Goal: Task Accomplishment & Management: Complete application form

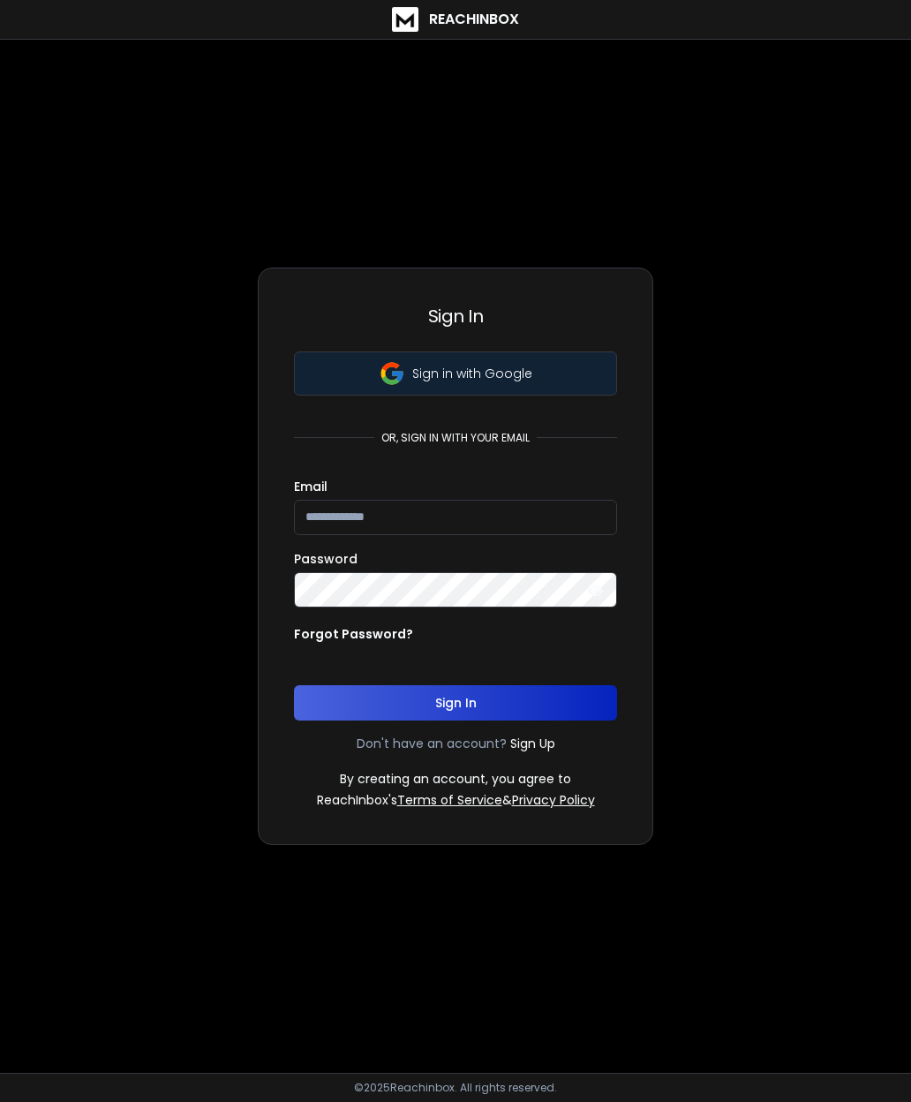
click at [552, 396] on button "Sign in with Google" at bounding box center [455, 373] width 323 height 44
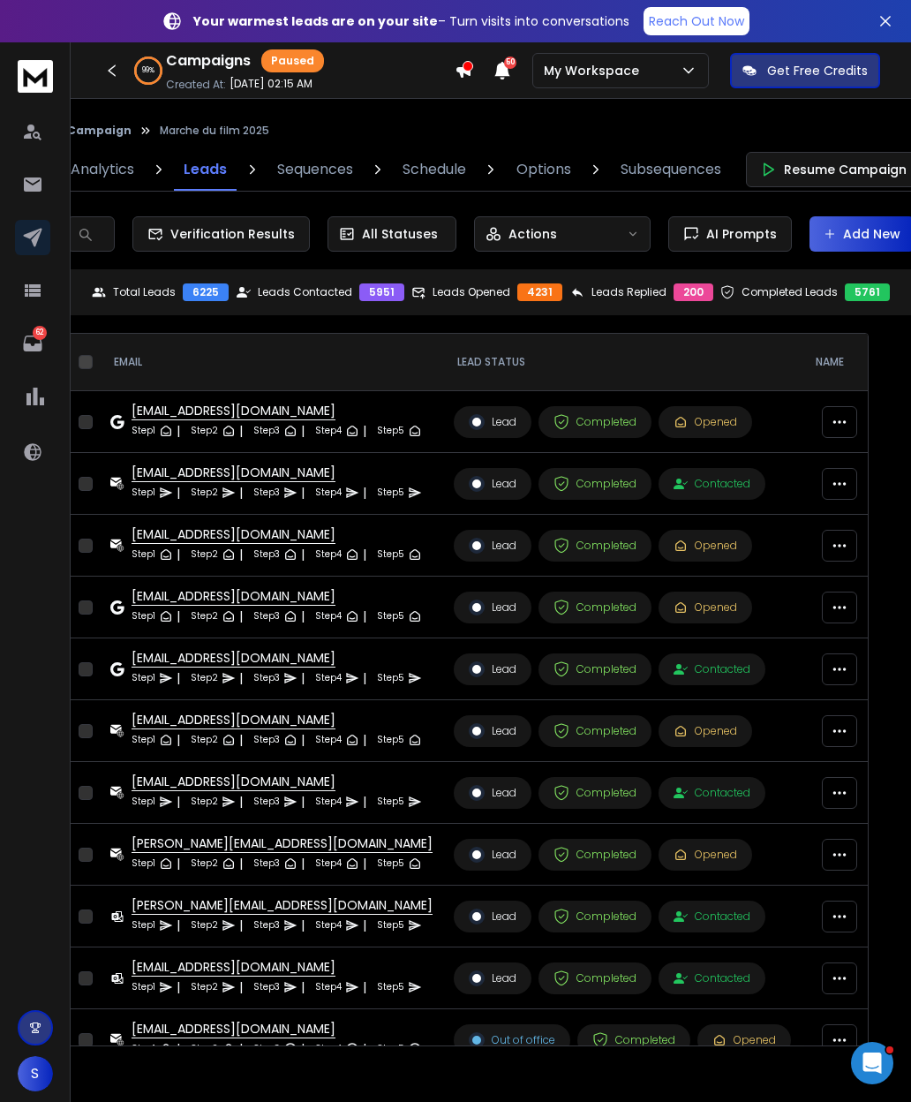
click at [37, 238] on icon at bounding box center [32, 237] width 19 height 19
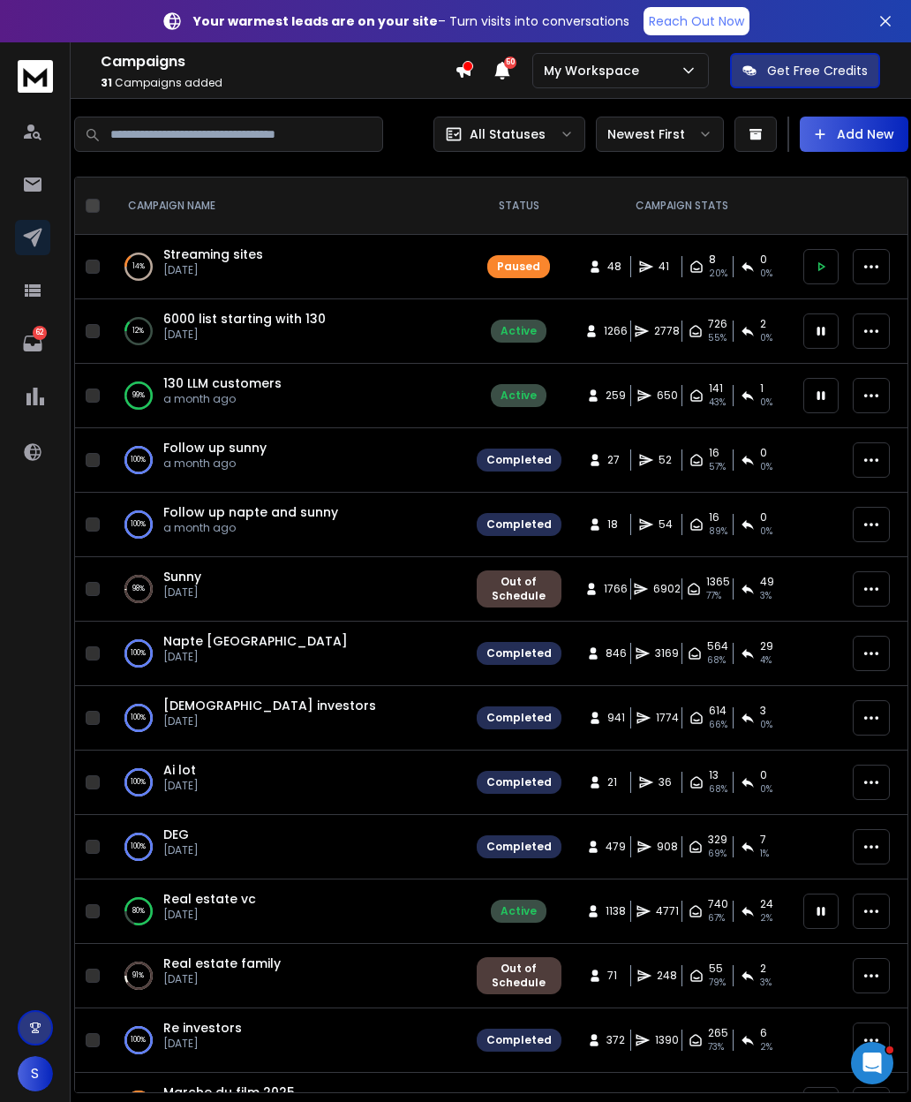
click at [318, 326] on span "6000 list starting with 130" at bounding box center [244, 319] width 162 height 18
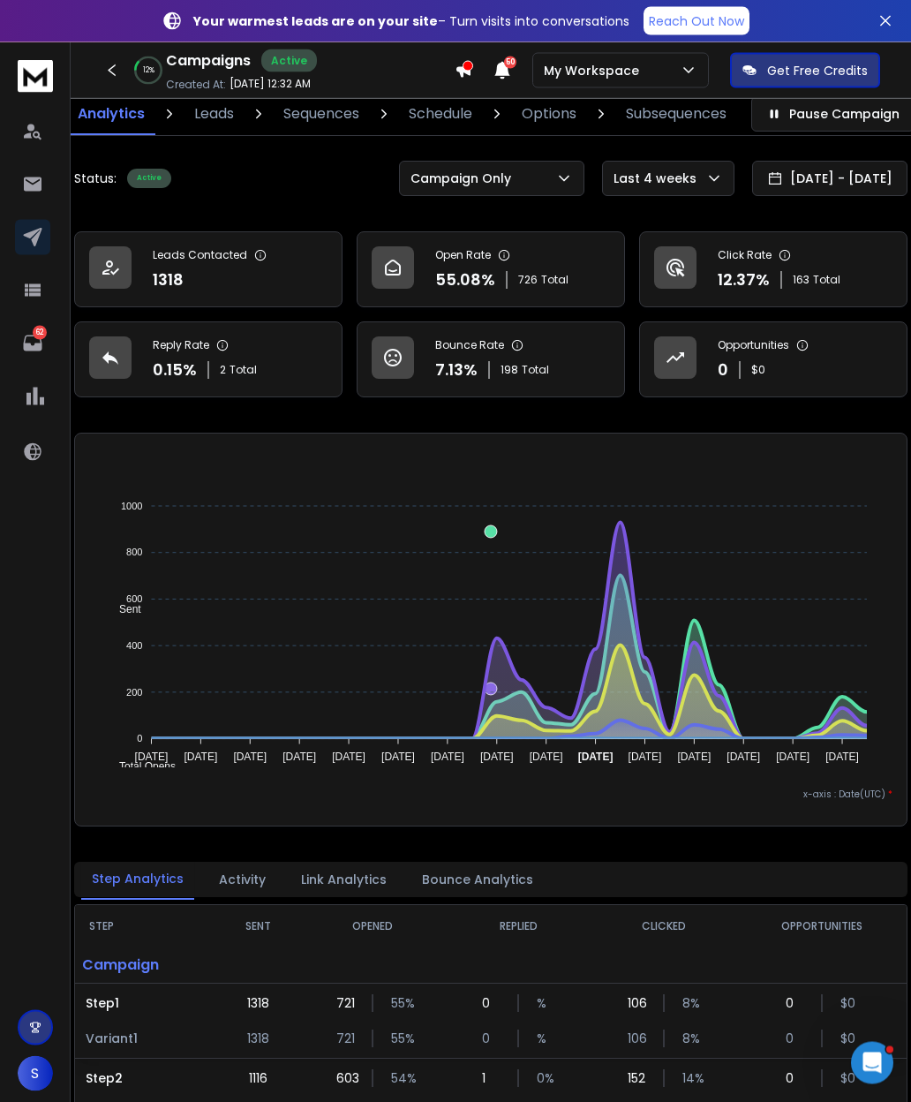
scroll to position [104, 0]
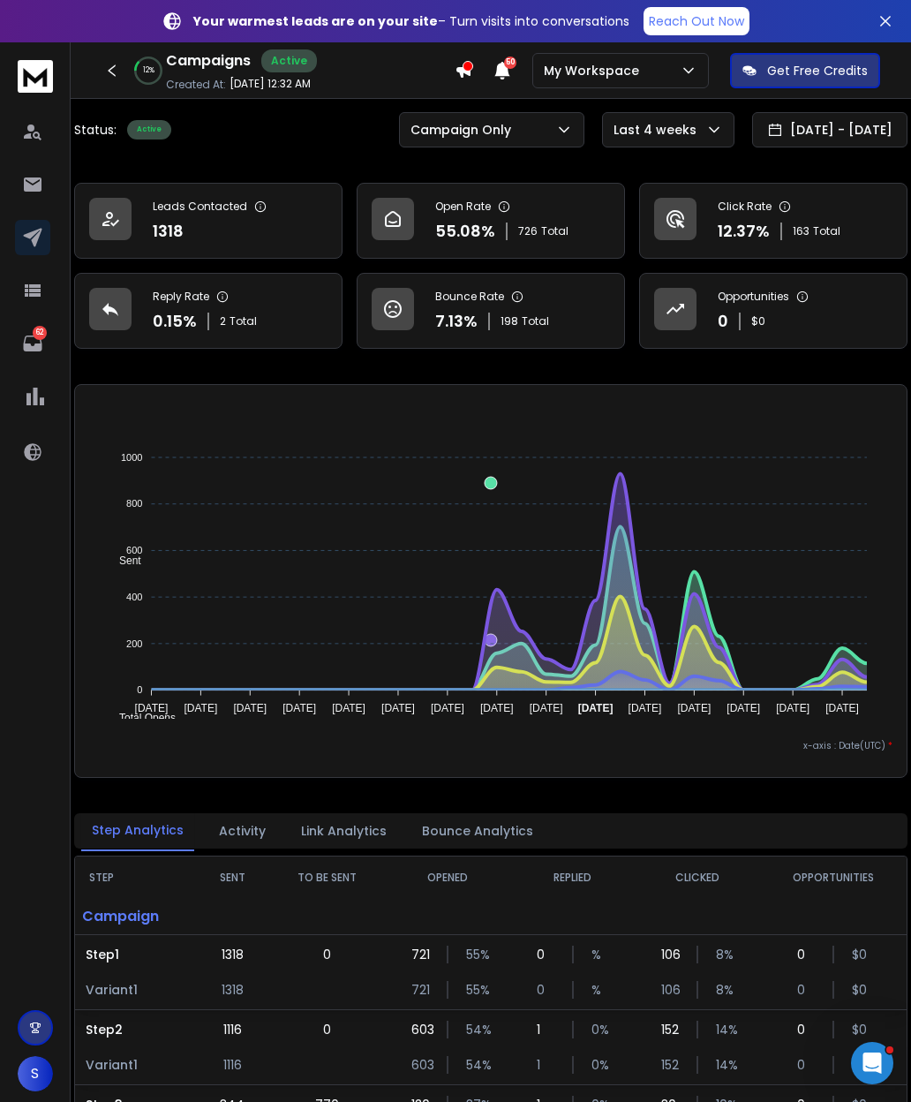
click at [28, 244] on icon at bounding box center [32, 237] width 21 height 21
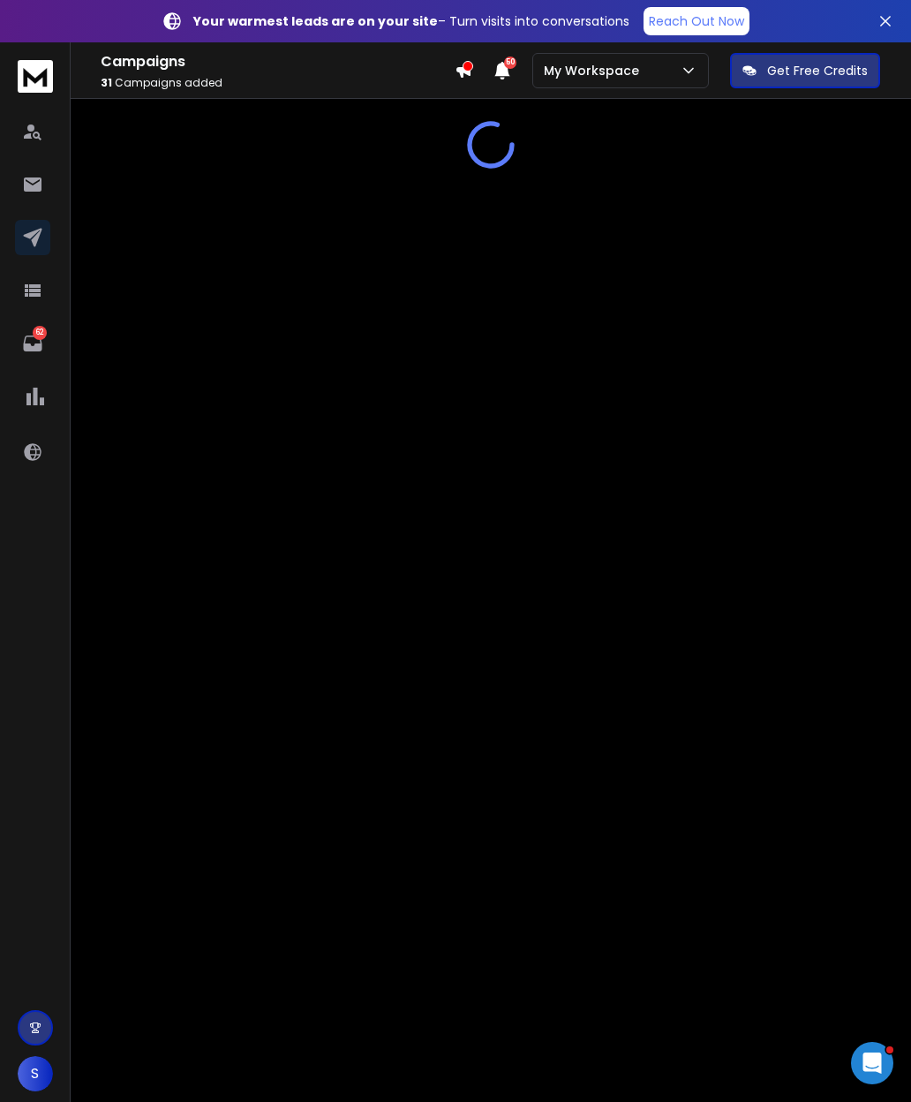
scroll to position [42, 0]
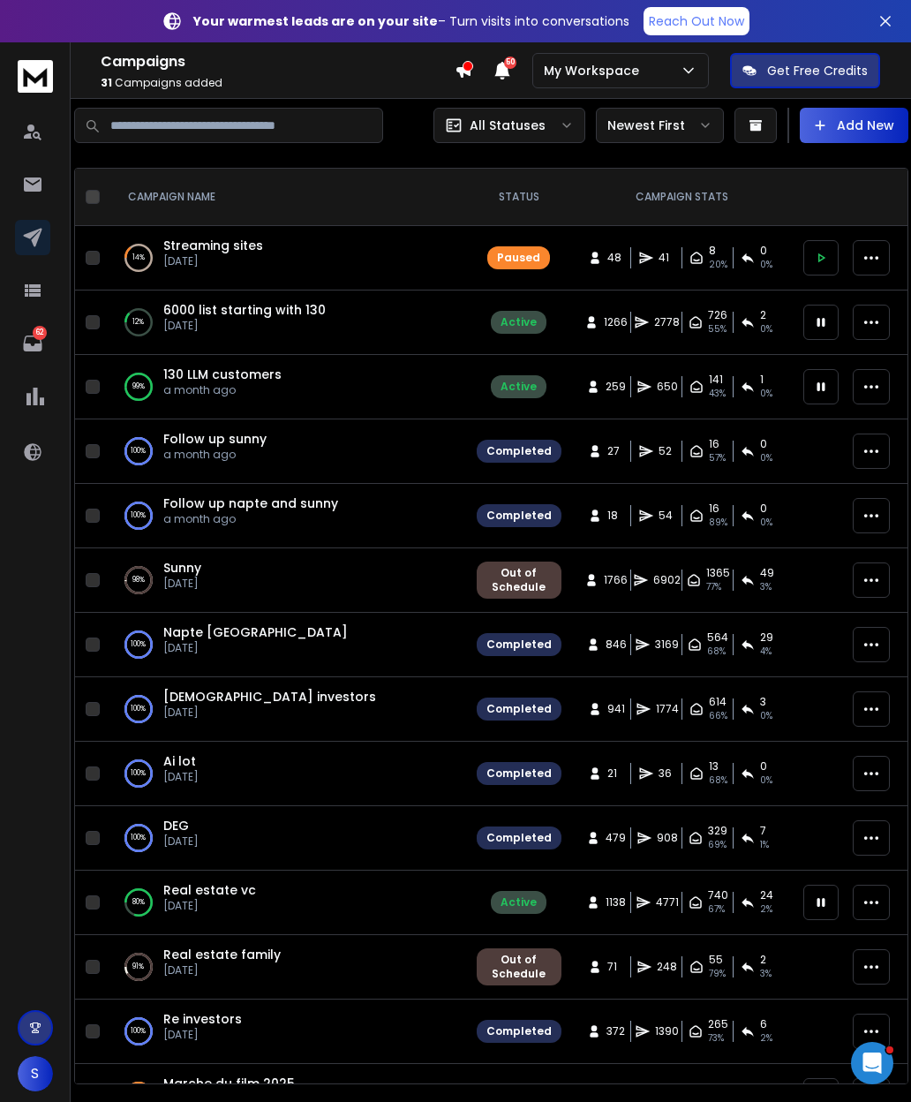
click at [282, 366] on span "130 LLM customers" at bounding box center [222, 375] width 118 height 18
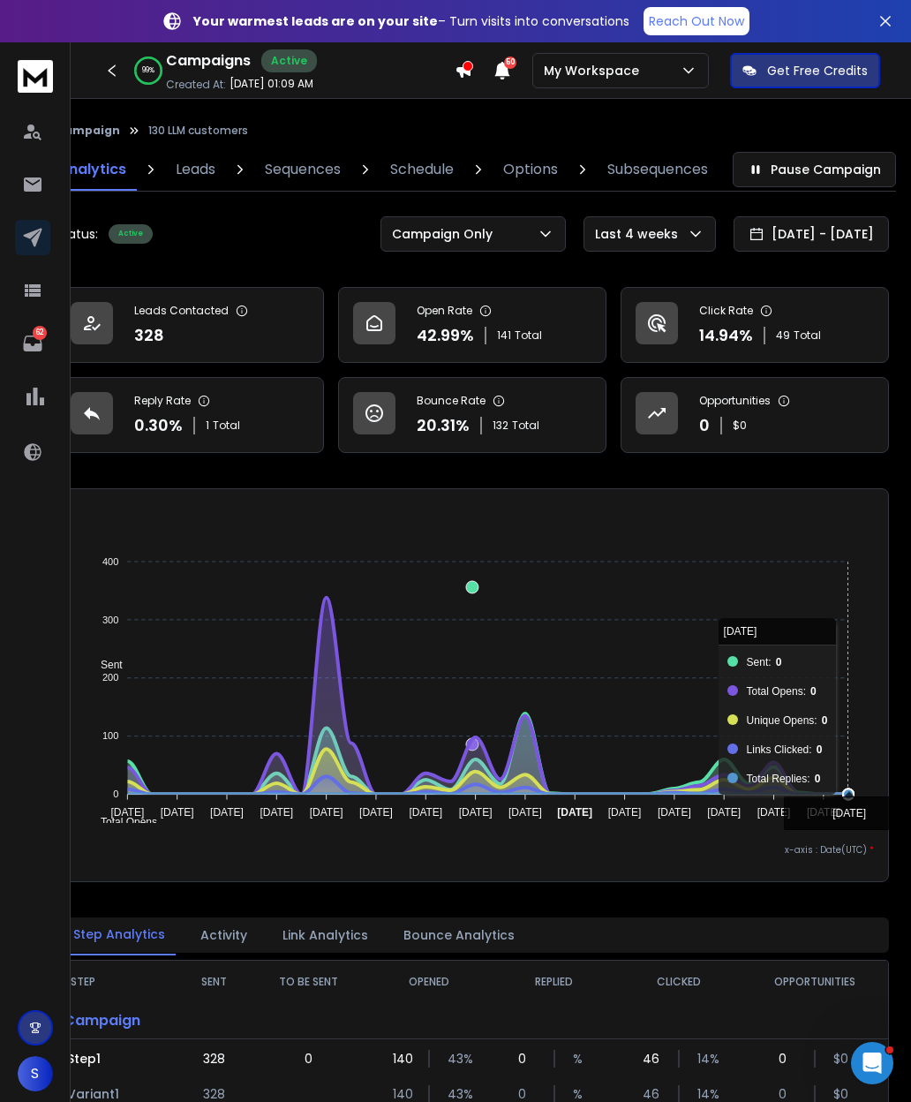
scroll to position [13, 15]
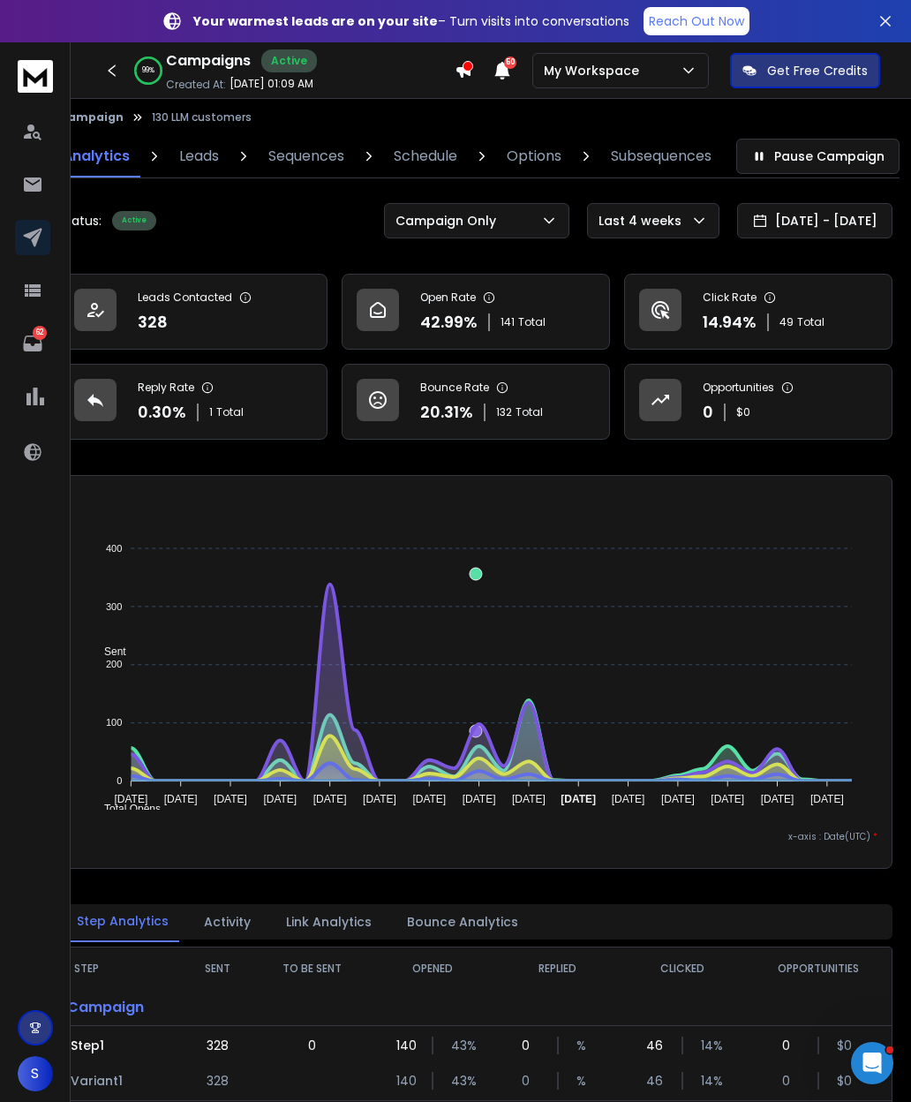
click at [22, 227] on icon at bounding box center [32, 237] width 21 height 21
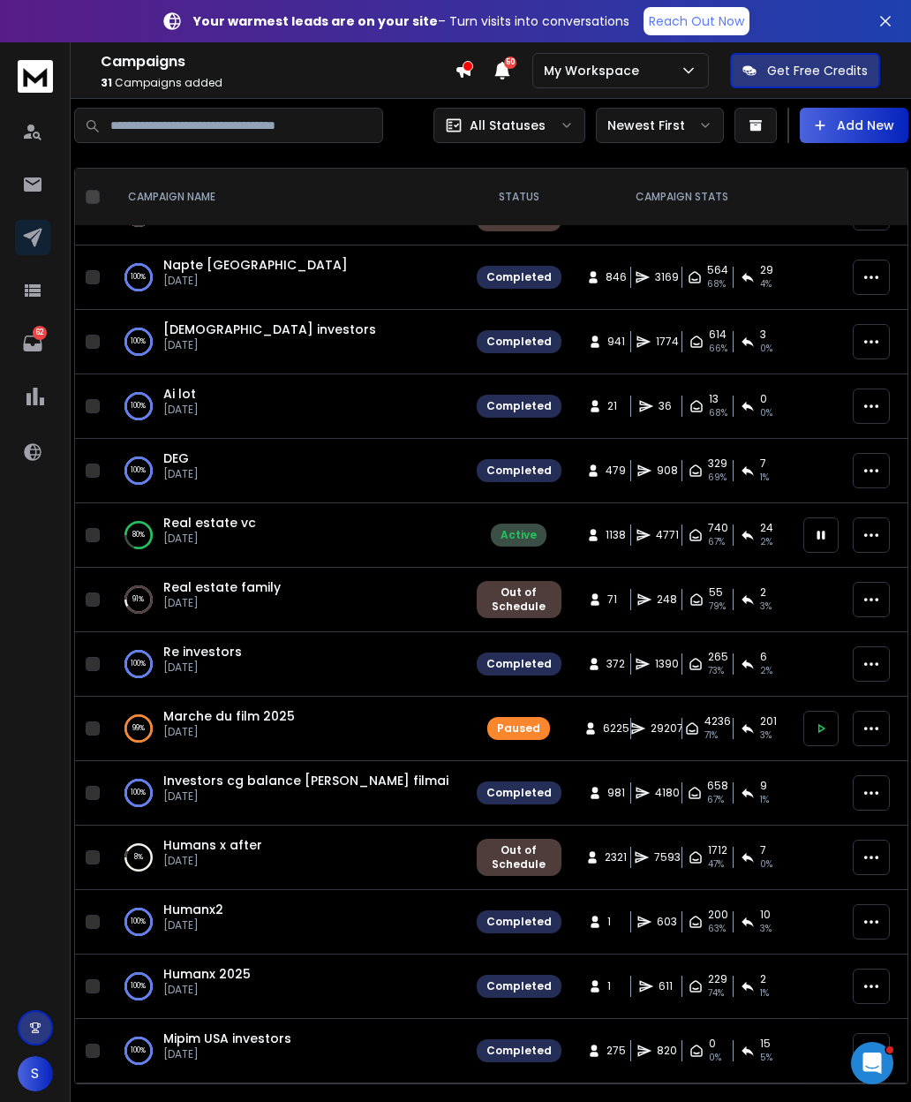
scroll to position [370, 0]
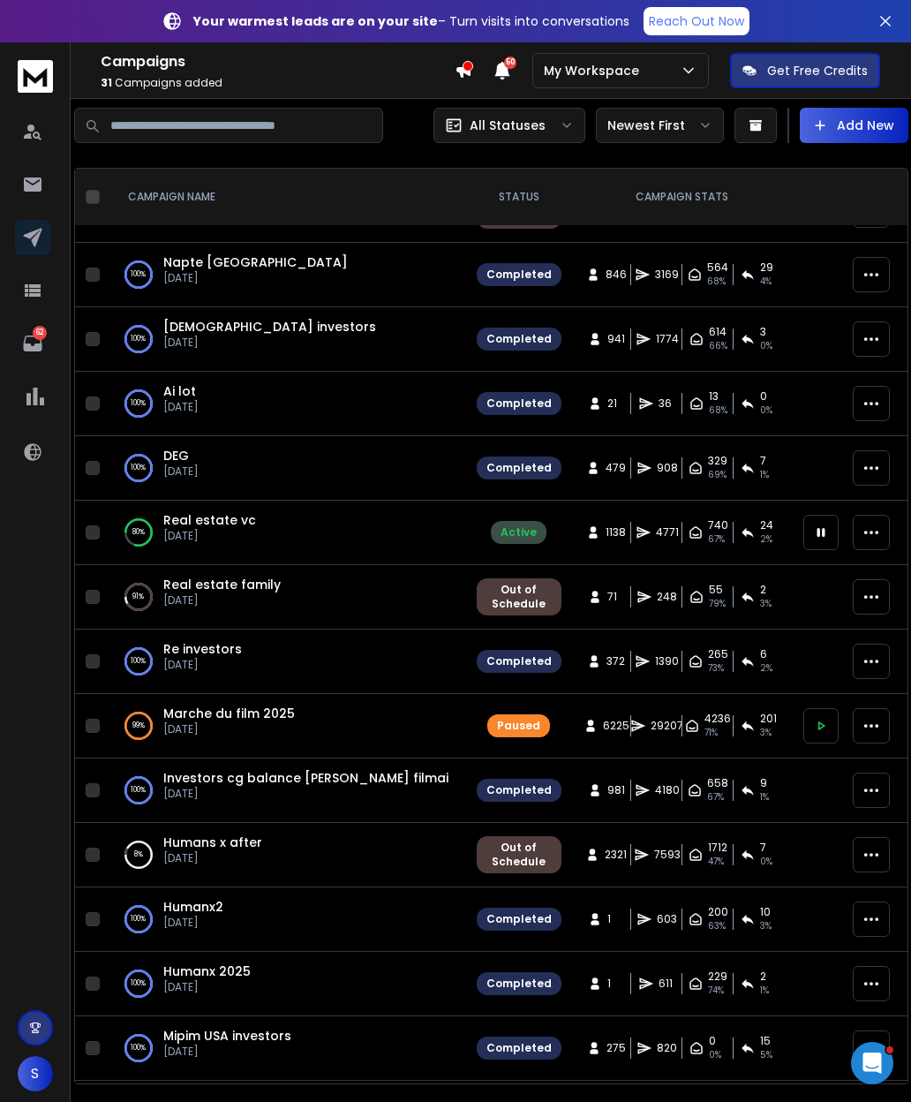
click at [256, 534] on p "[DATE]" at bounding box center [209, 536] width 93 height 14
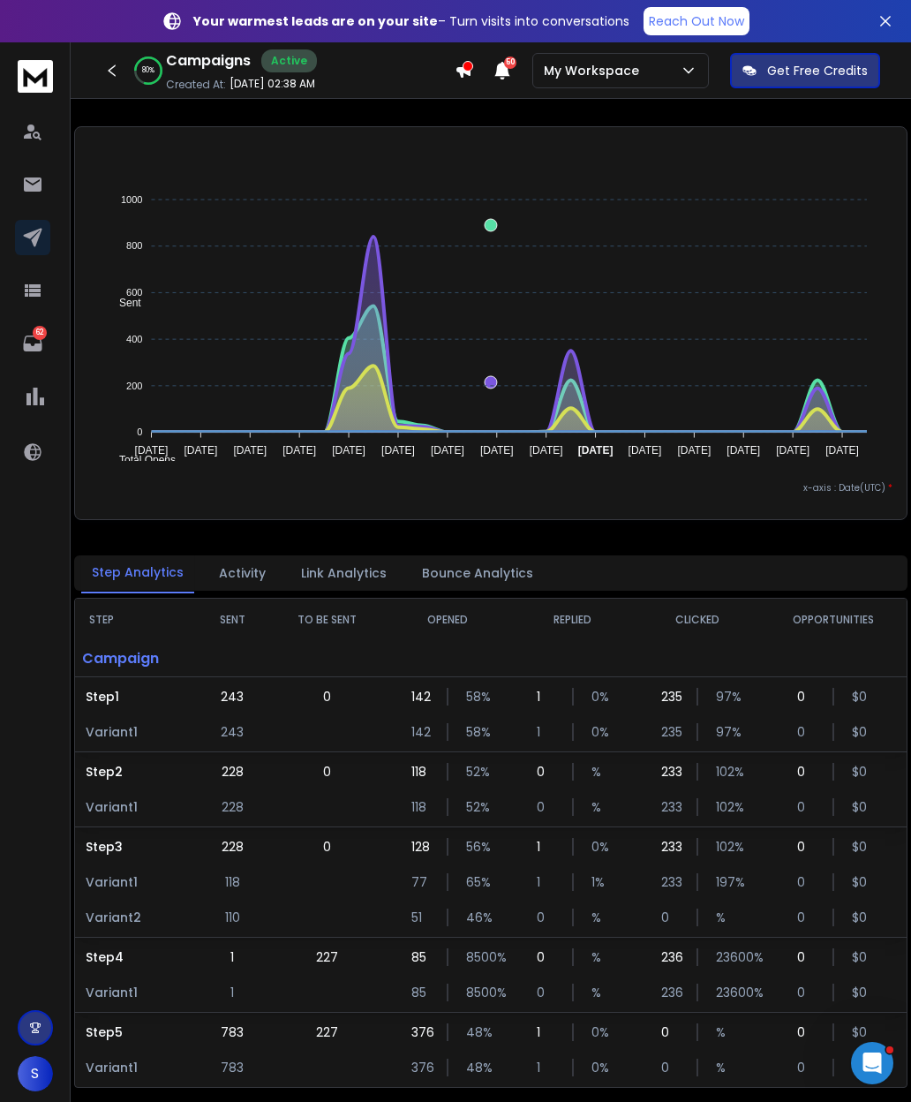
scroll to position [362, 0]
click at [22, 227] on icon at bounding box center [32, 237] width 21 height 21
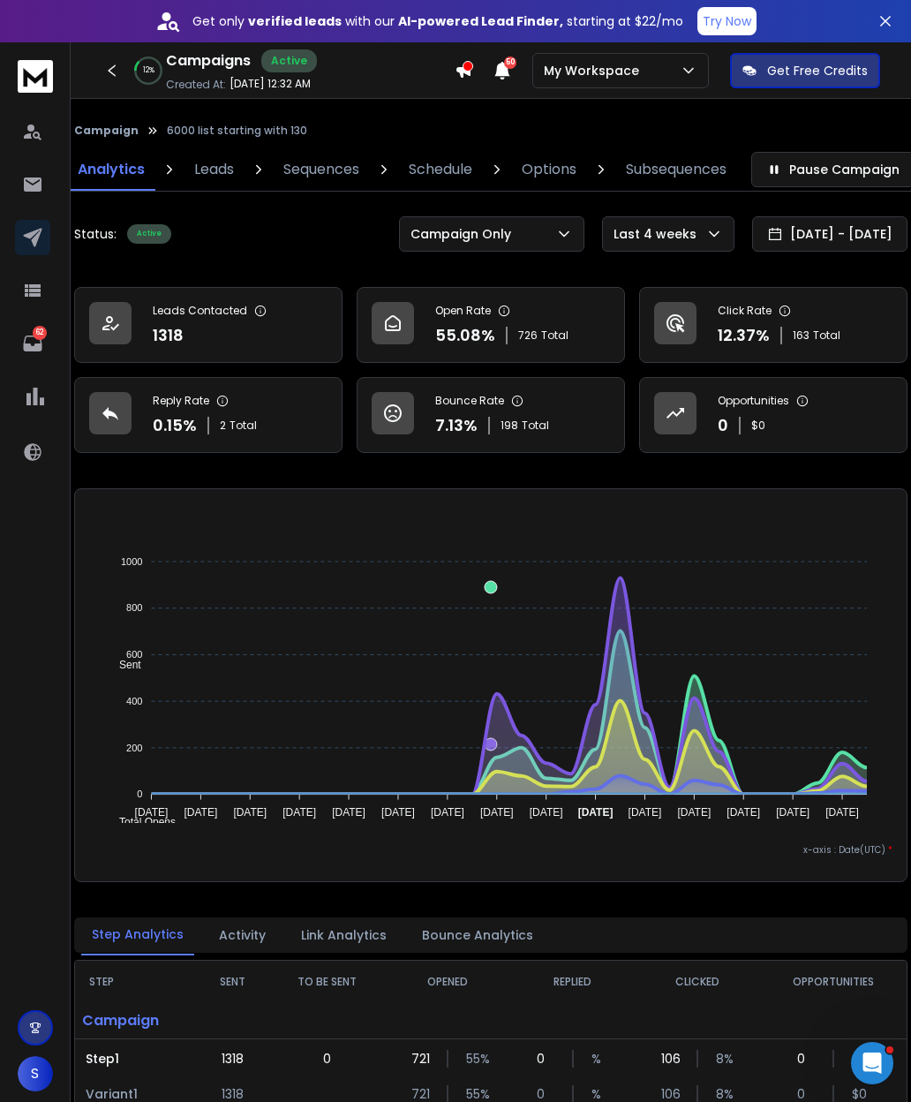
click at [39, 227] on icon at bounding box center [32, 237] width 21 height 21
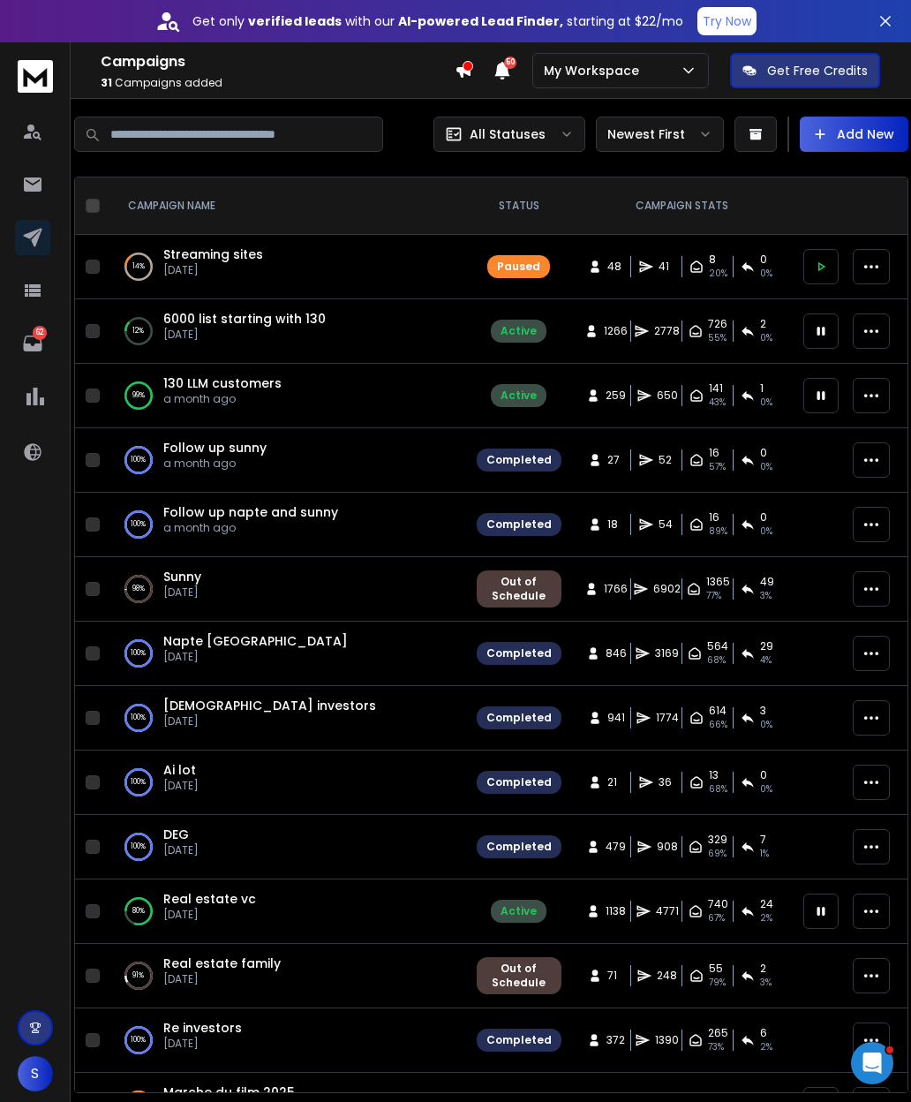
click at [375, 277] on div "14 % Streaming sites 13 days ago" at bounding box center [287, 267] width 324 height 42
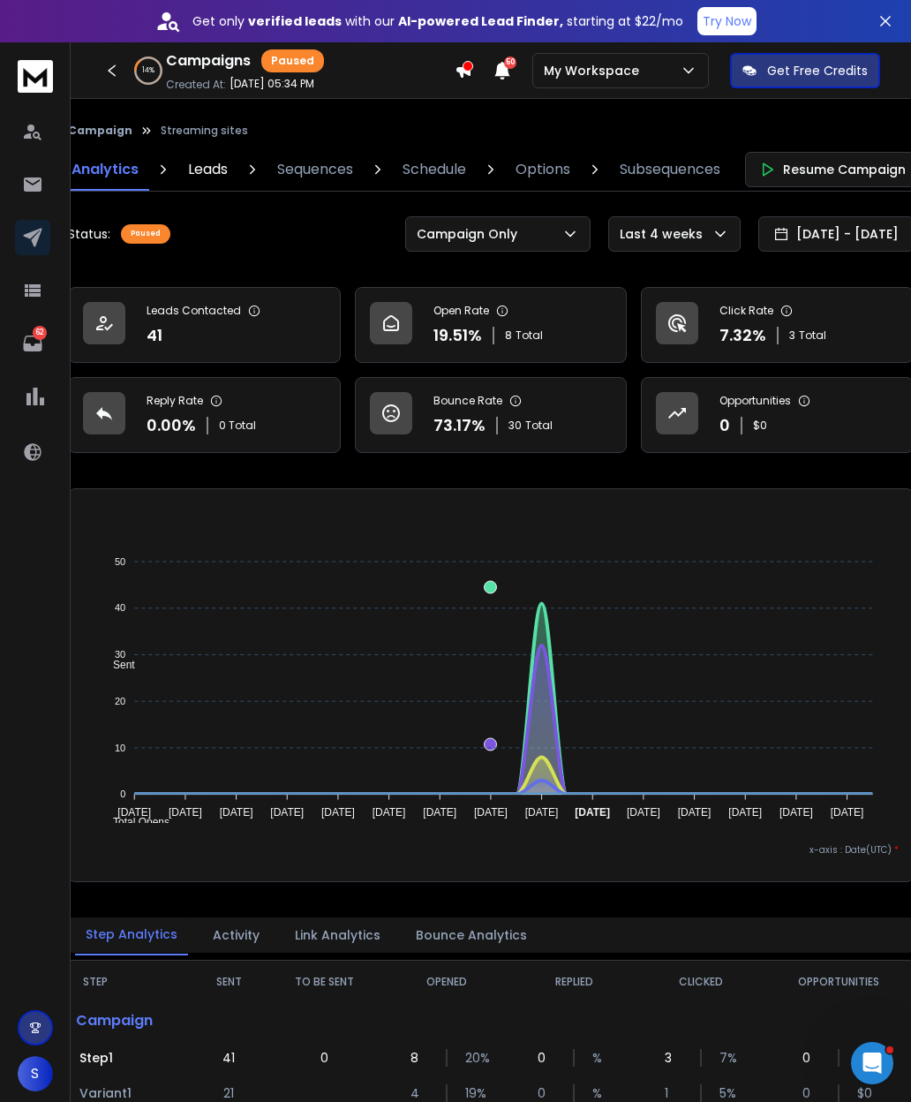
click at [219, 164] on p "Leads" at bounding box center [208, 169] width 40 height 21
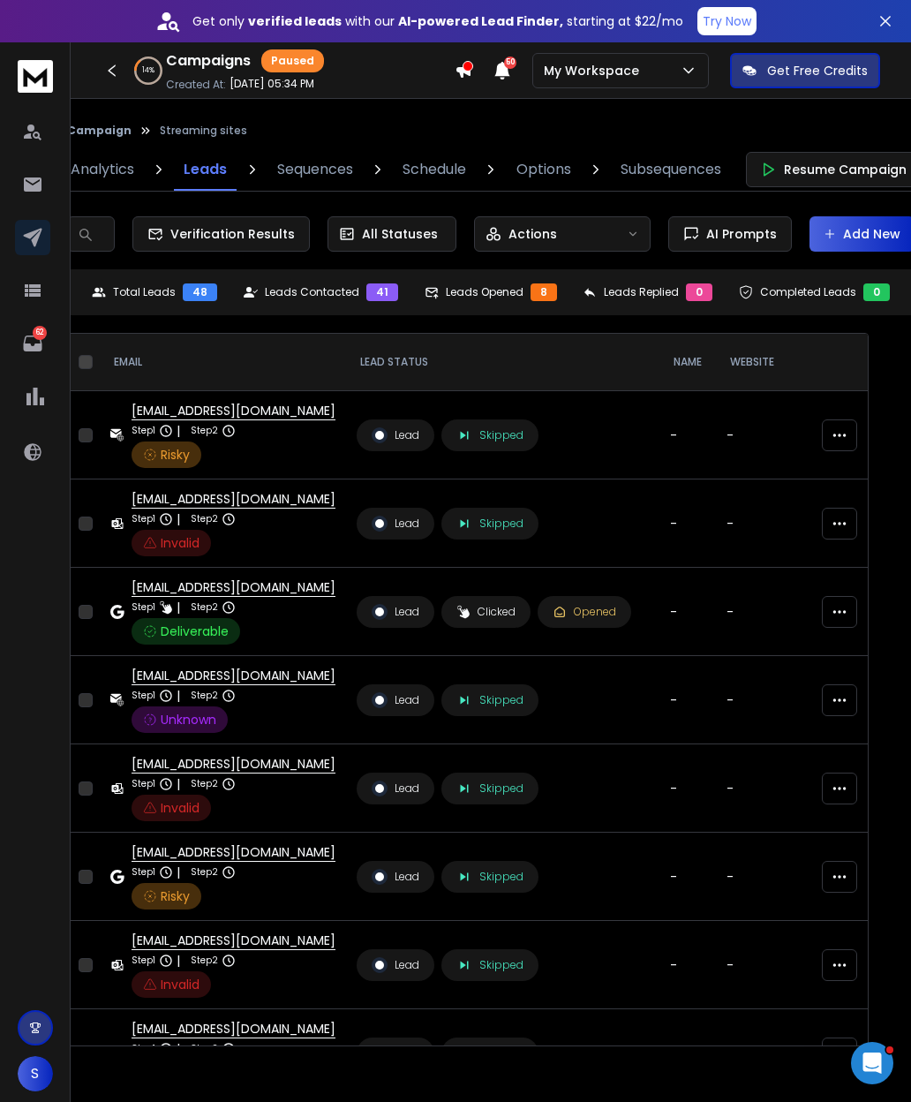
click at [856, 230] on button "Add New" at bounding box center [862, 233] width 105 height 35
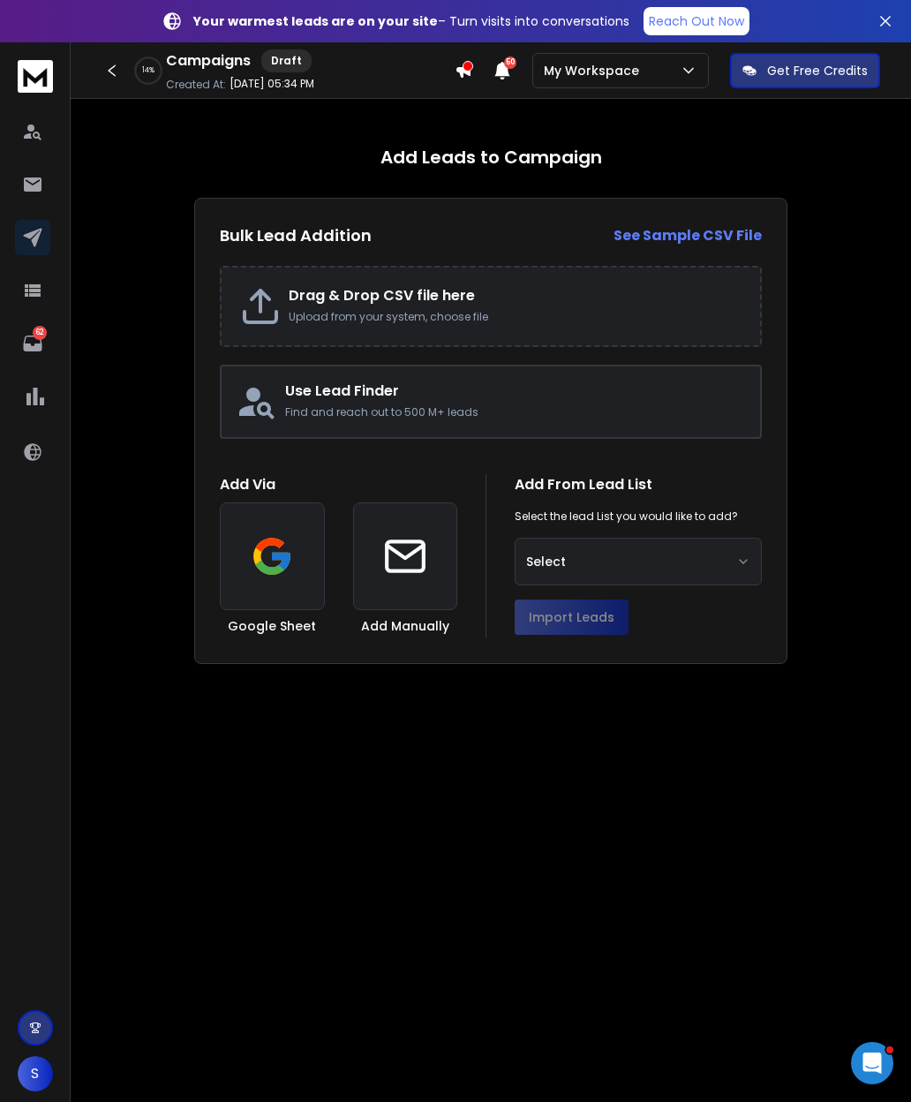
click at [395, 300] on h2 "Drag & Drop CSV file here" at bounding box center [516, 295] width 454 height 21
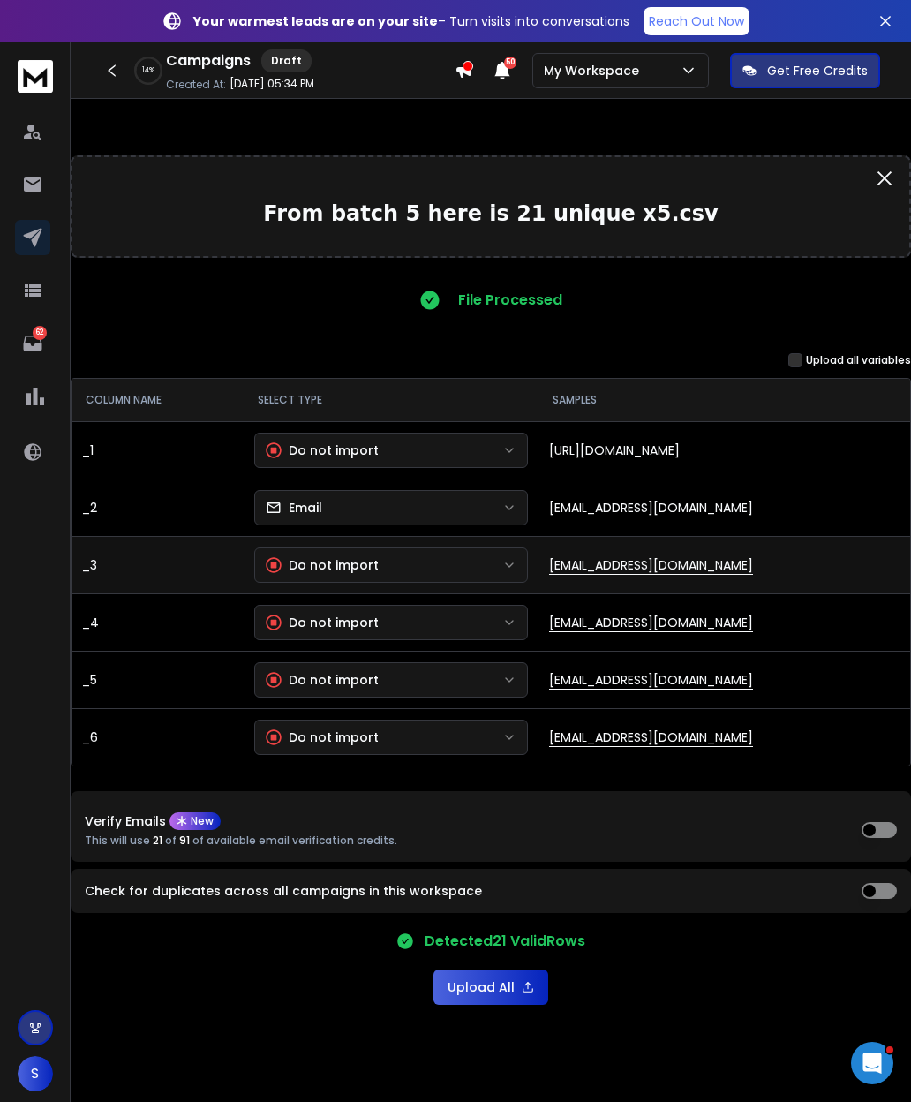
click at [528, 570] on button "Do not import" at bounding box center [391, 565] width 274 height 35
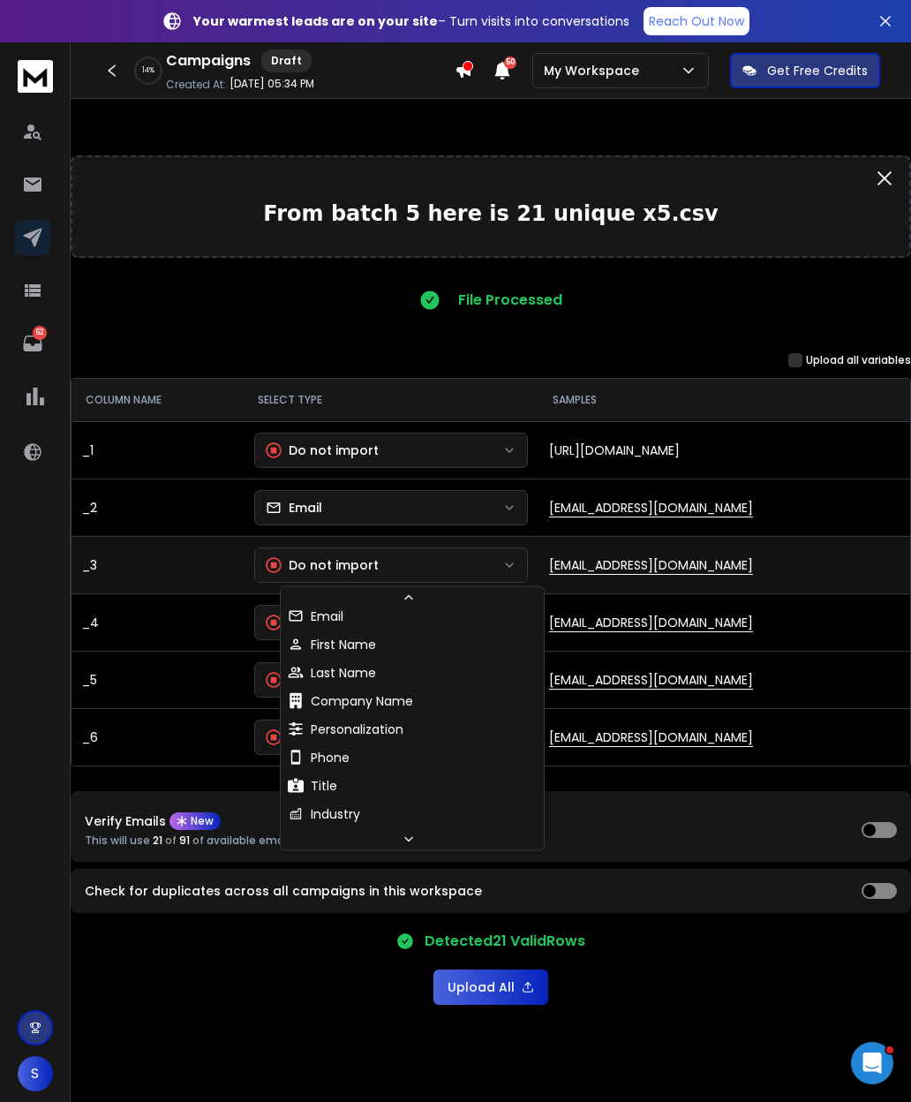
scroll to position [5, 0]
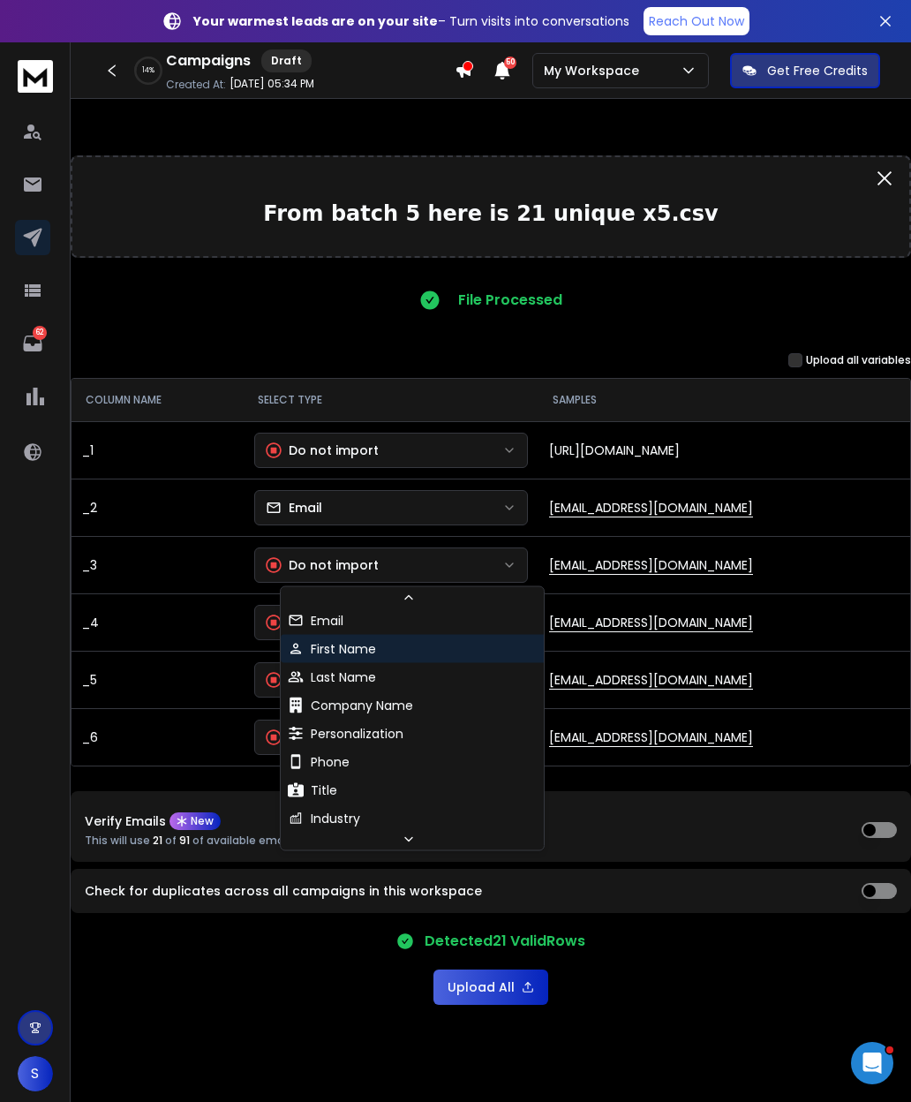
click at [472, 659] on div "First Name" at bounding box center [428, 649] width 295 height 28
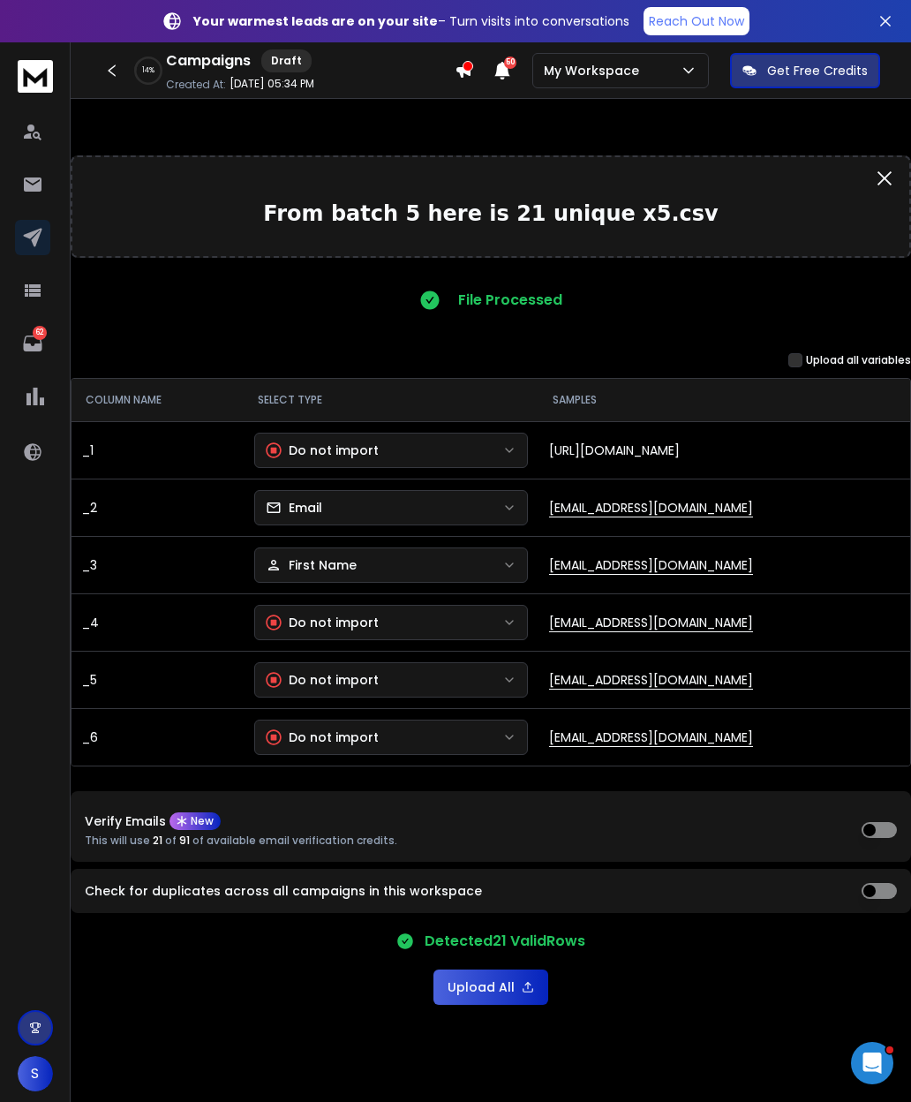
click at [892, 182] on icon at bounding box center [884, 178] width 21 height 21
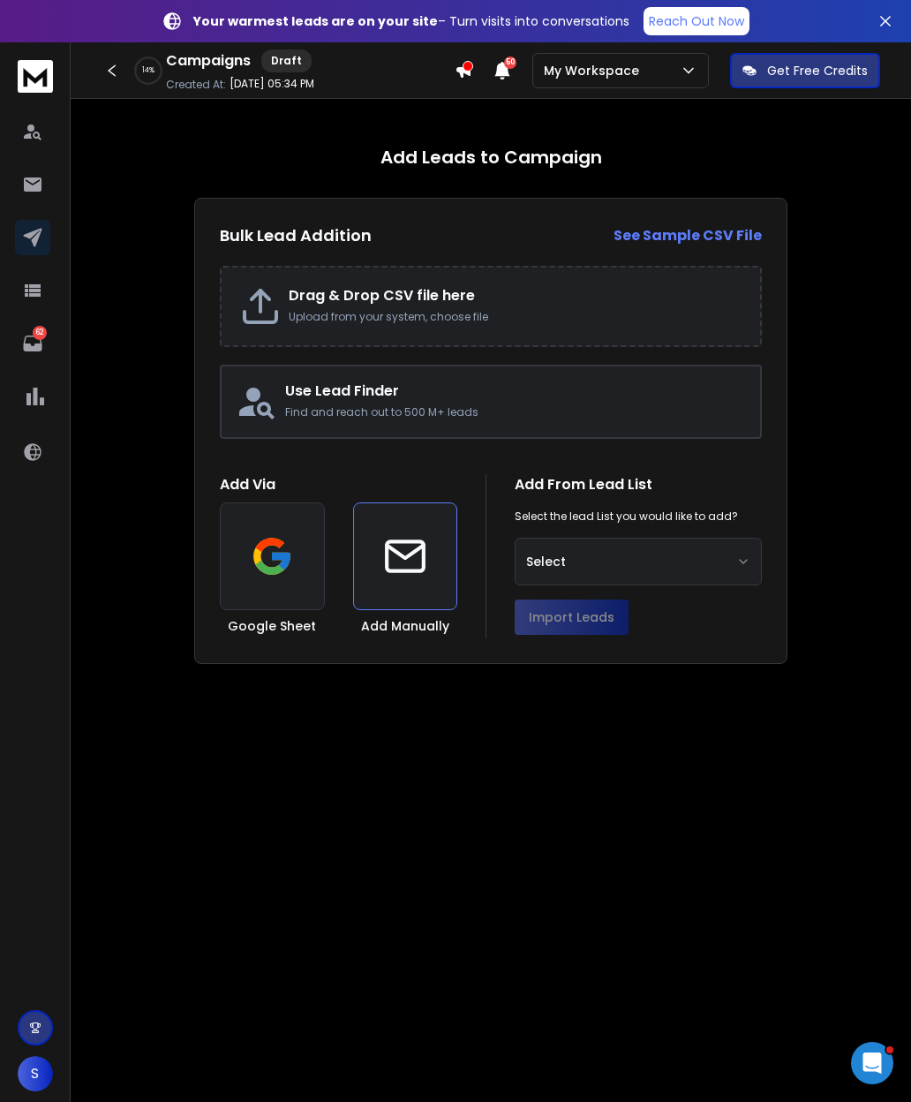
click at [412, 557] on icon at bounding box center [405, 556] width 44 height 53
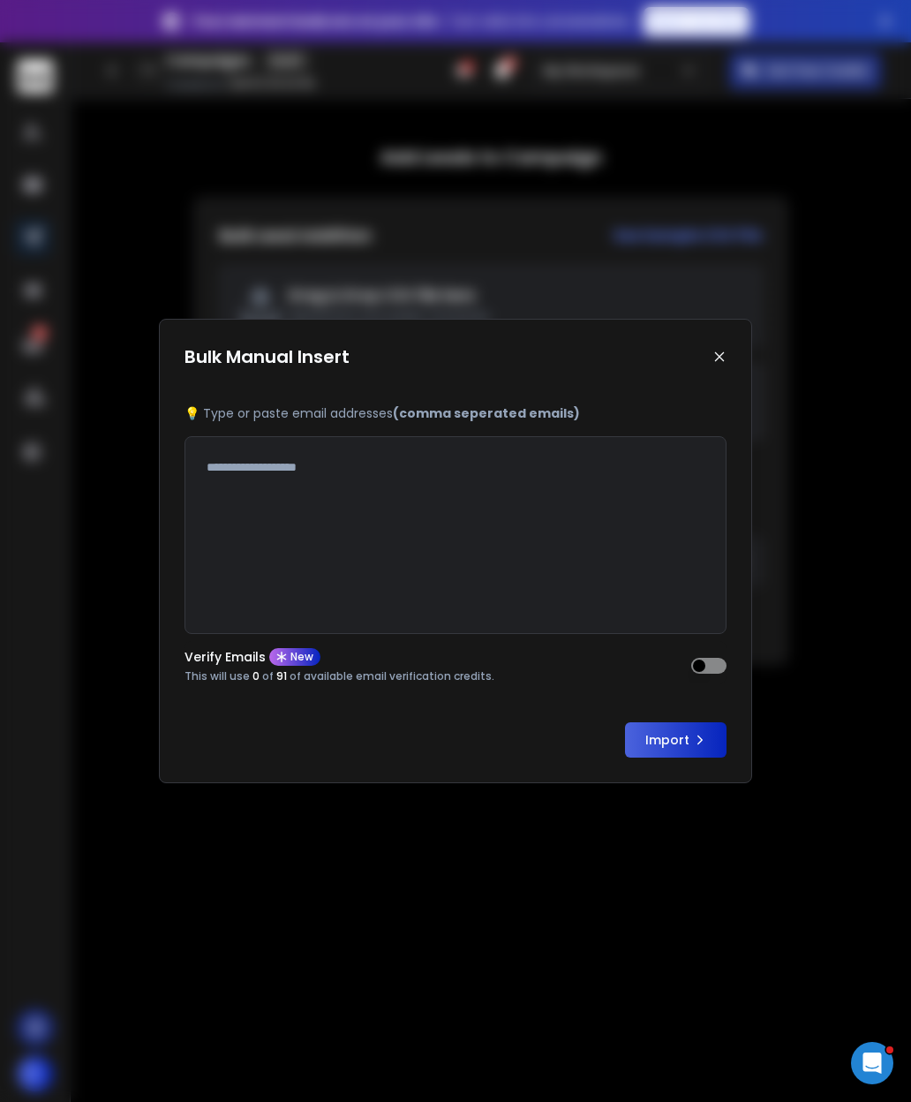
click at [256, 502] on textarea at bounding box center [456, 535] width 542 height 198
click at [249, 511] on textarea at bounding box center [456, 535] width 542 height 198
paste textarea "**********"
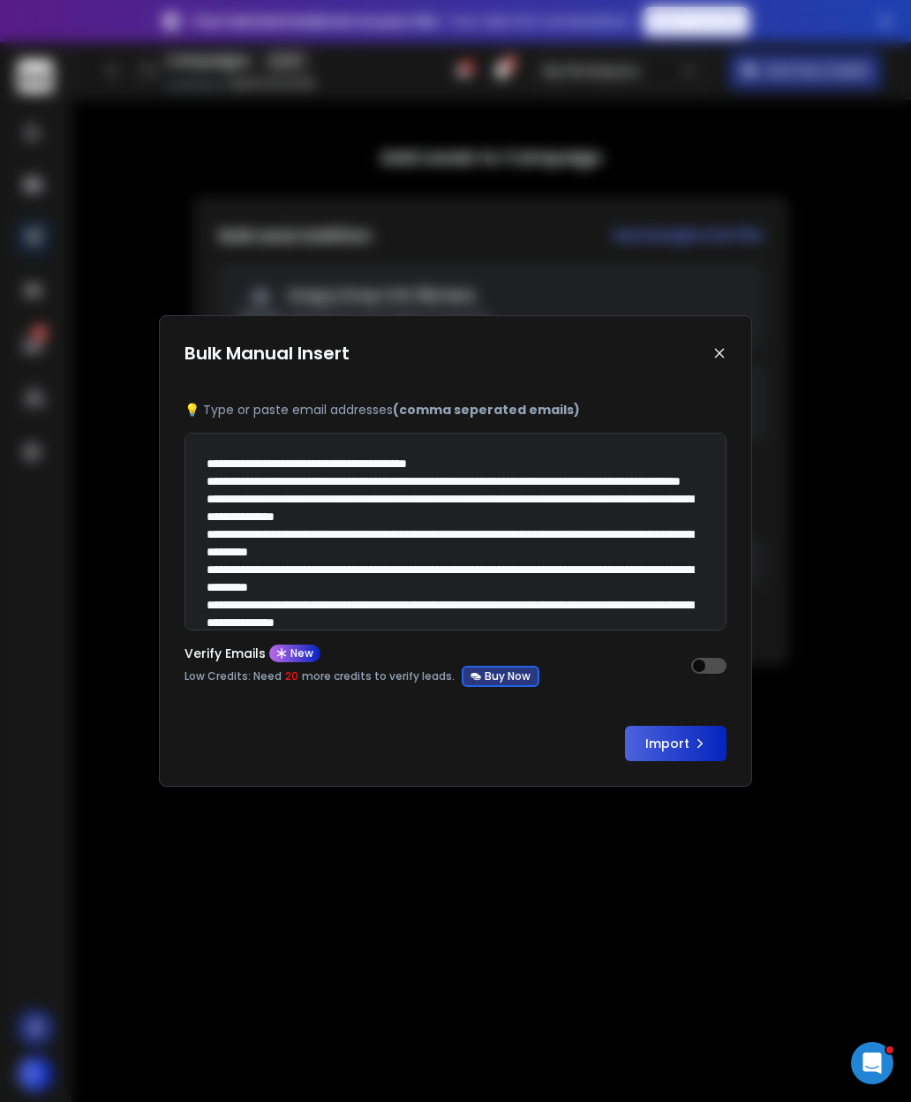
scroll to position [712, 0]
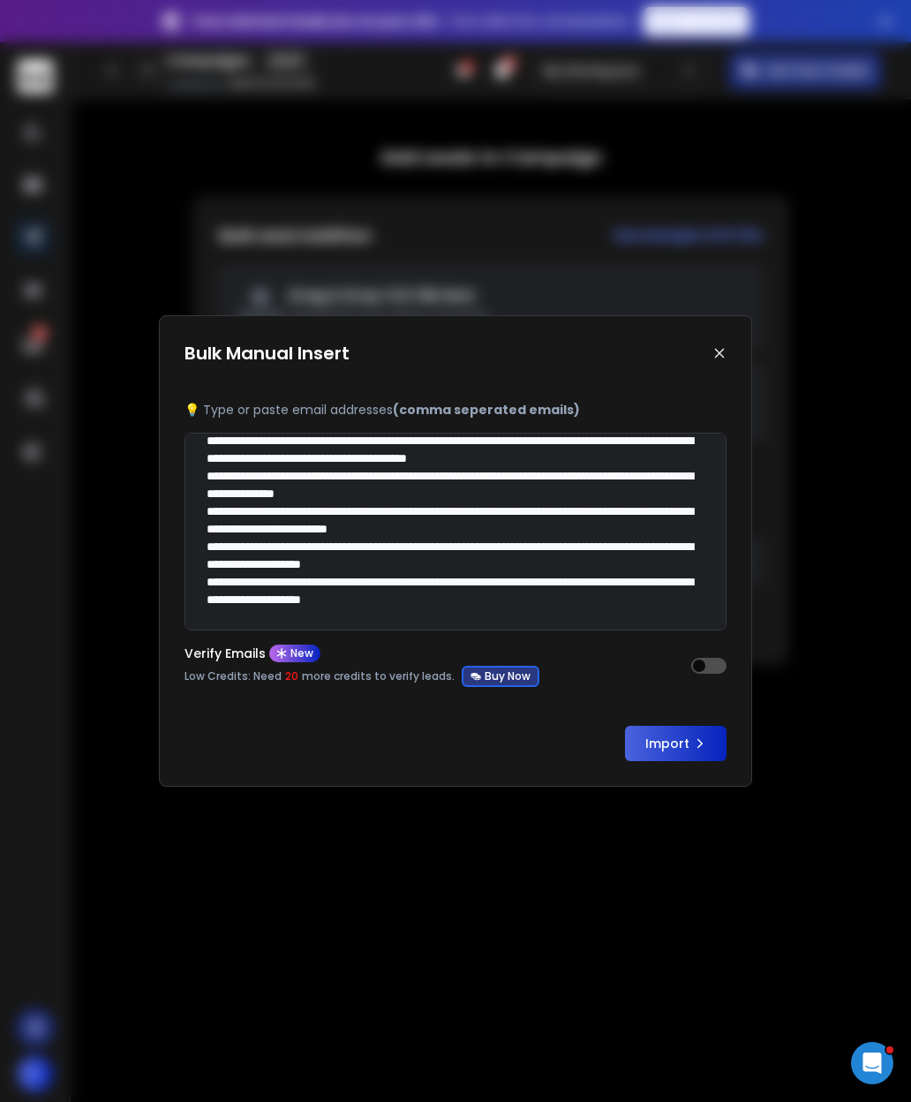
type textarea "**********"
click at [683, 761] on button "Import" at bounding box center [676, 743] width 102 height 35
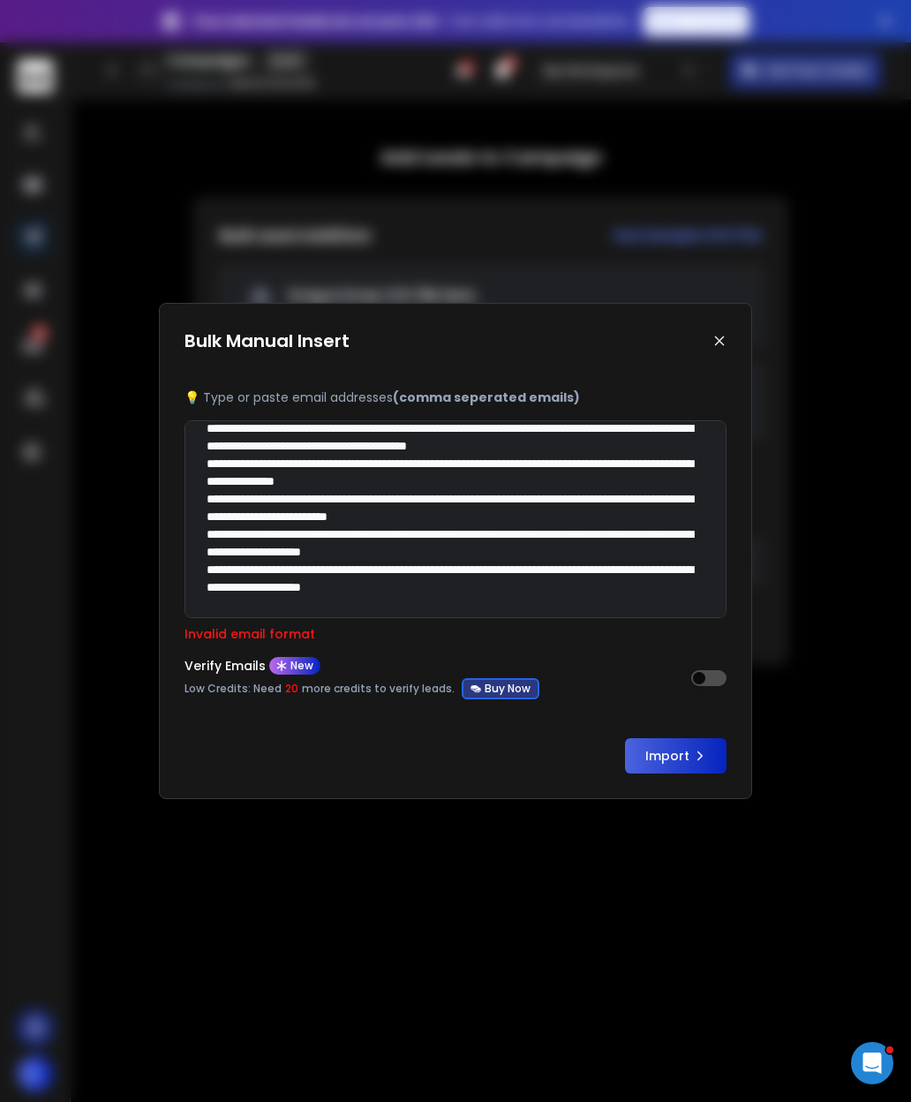
click at [722, 389] on div "Bulk Manual Insert" at bounding box center [456, 359] width 542 height 60
click at [720, 348] on icon at bounding box center [720, 341] width 14 height 14
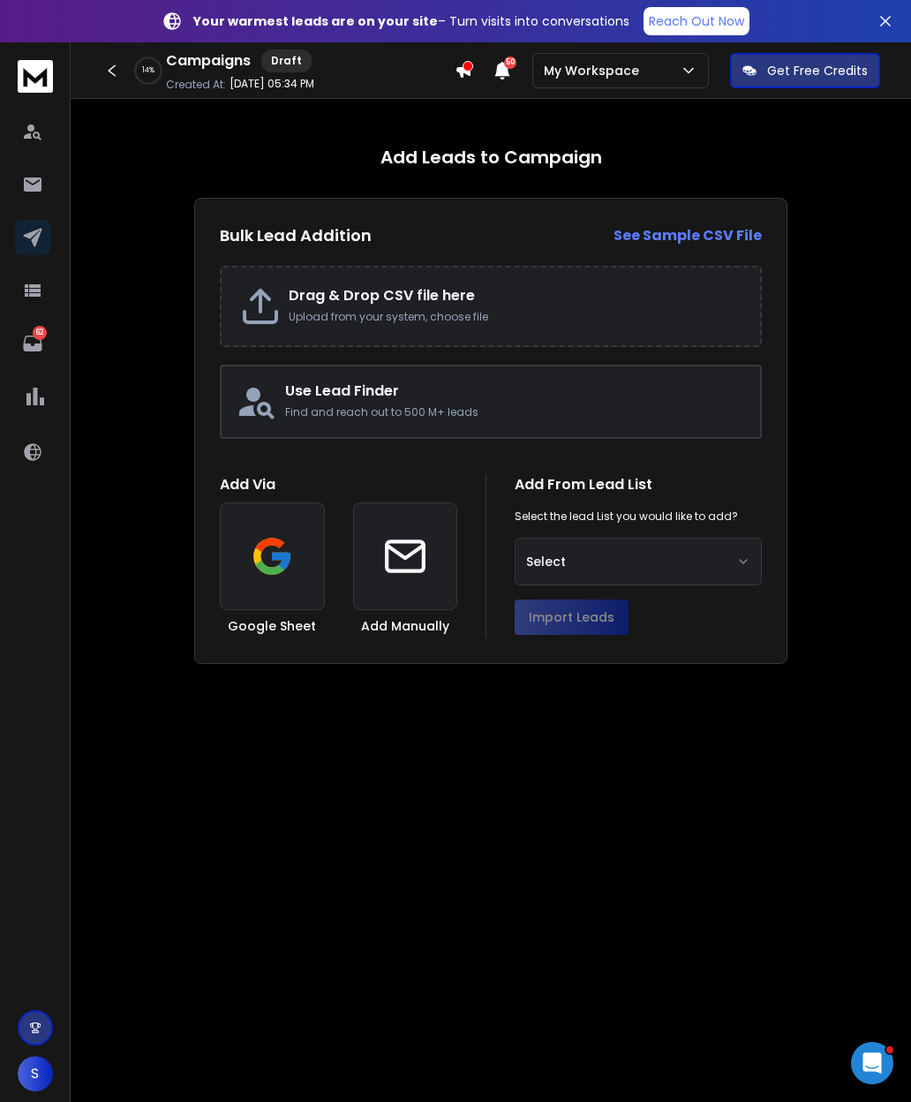
scroll to position [0, 0]
click at [430, 294] on h2 "Drag & Drop CSV file here" at bounding box center [516, 295] width 454 height 21
